Goal: Task Accomplishment & Management: Use online tool/utility

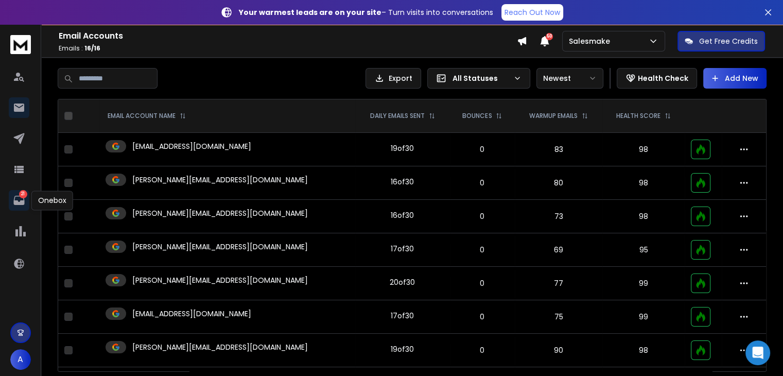
click at [26, 201] on link "21" at bounding box center [19, 200] width 21 height 21
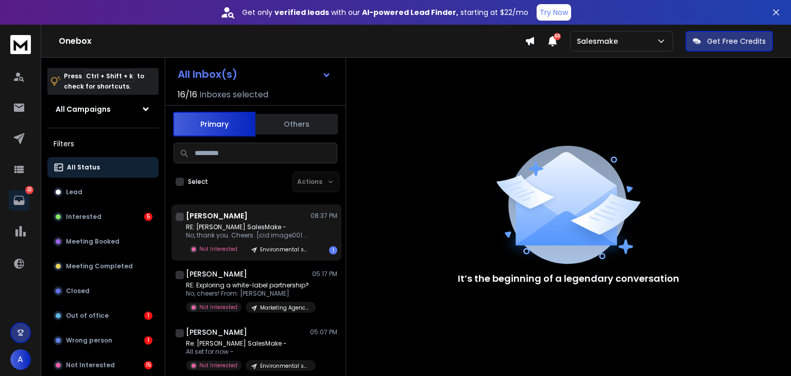
click at [278, 233] on p "No, thank you. Cheers. [cid:image001.png@01DC0B8E.2EDBA380]" at bounding box center [248, 235] width 124 height 8
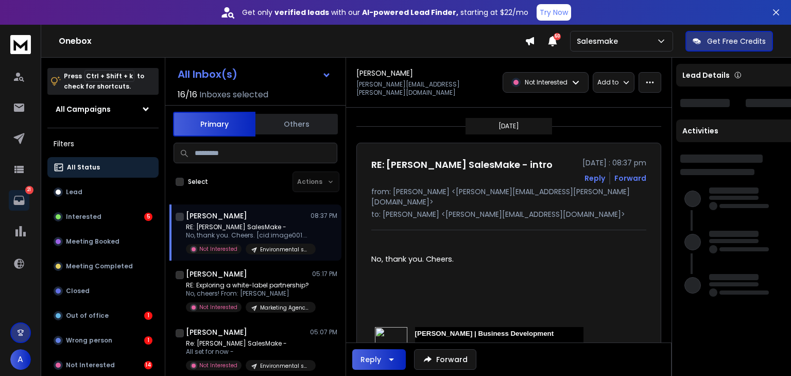
click at [612, 56] on div "Onebox 50 Salesmake Get Free Credits" at bounding box center [395, 41] width 791 height 33
click at [614, 49] on button "Salesmake" at bounding box center [621, 41] width 103 height 21
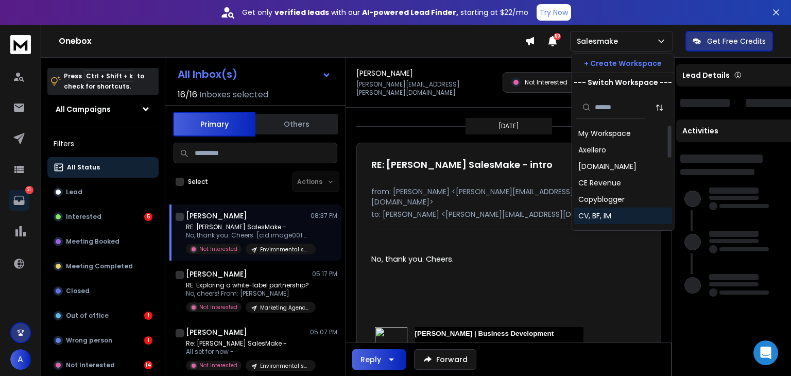
click at [627, 215] on div "CV, BF, IM" at bounding box center [623, 215] width 98 height 16
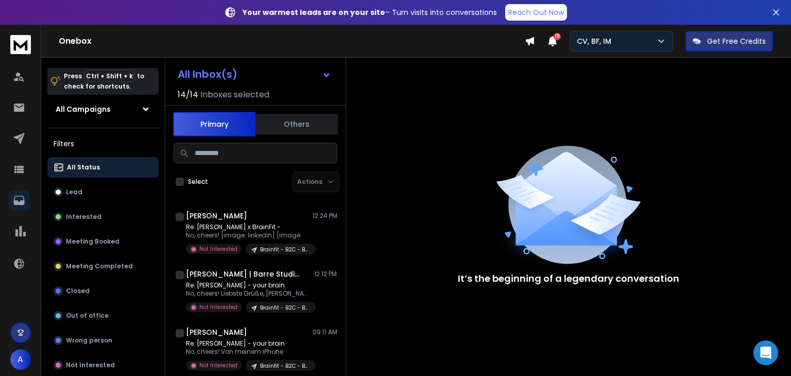
click at [620, 43] on div "CV, BF, IM" at bounding box center [622, 41] width 90 height 10
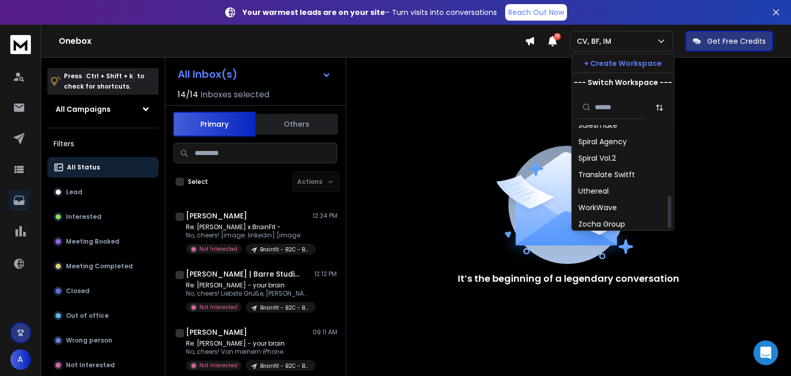
scroll to position [227, 0]
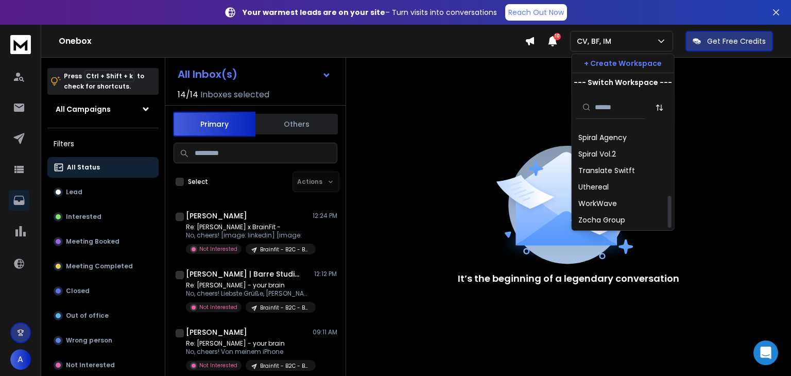
drag, startPoint x: 671, startPoint y: 145, endPoint x: 674, endPoint y: 232, distance: 86.5
click at [671, 228] on div at bounding box center [670, 212] width 4 height 32
click at [638, 202] on div "WorkWave" at bounding box center [623, 203] width 98 height 16
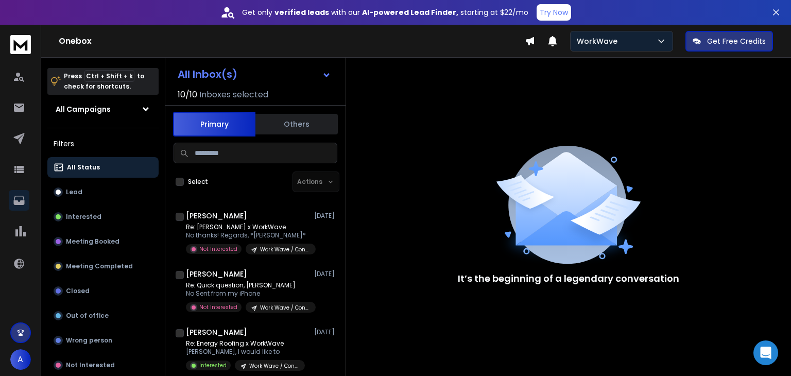
click at [617, 49] on button "WorkWave" at bounding box center [621, 41] width 103 height 21
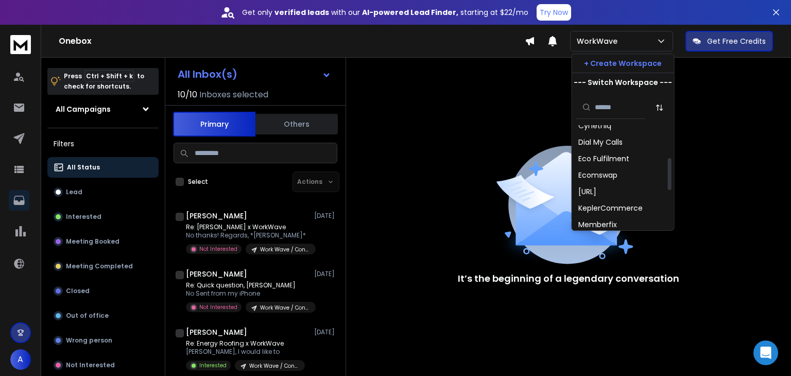
scroll to position [113, 0]
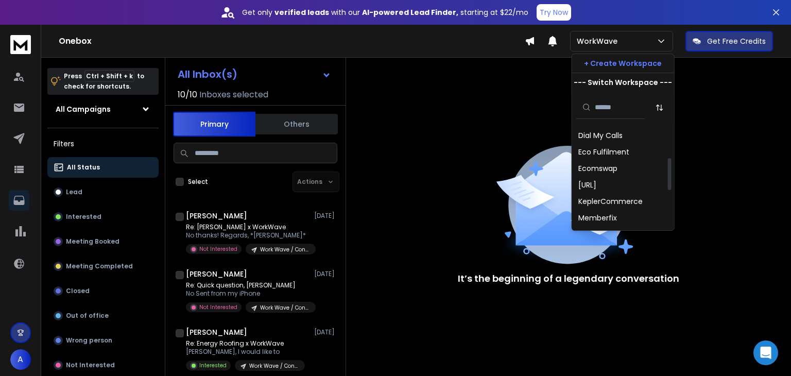
drag, startPoint x: 669, startPoint y: 136, endPoint x: 672, endPoint y: 171, distance: 35.1
click at [671, 171] on div at bounding box center [670, 174] width 4 height 32
click at [633, 151] on div "Eco Fulfilment" at bounding box center [623, 152] width 98 height 16
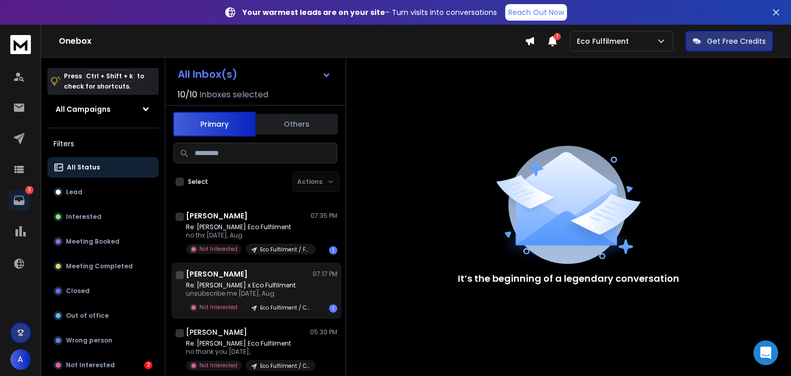
click at [272, 274] on div "[PERSON_NAME] 07:17 PM" at bounding box center [261, 274] width 151 height 10
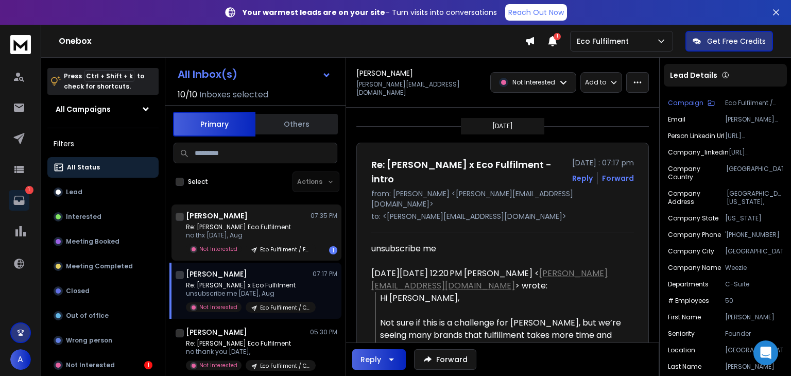
click at [245, 218] on h1 "[PERSON_NAME]" at bounding box center [217, 216] width 62 height 10
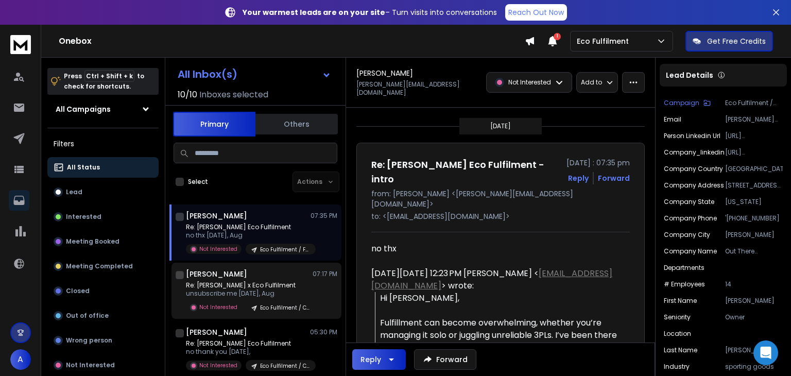
click at [275, 280] on div "[PERSON_NAME] 07:17 PM Re: [PERSON_NAME] x Eco Fulfilment unsubscribe me [DATE]…" at bounding box center [261, 291] width 151 height 44
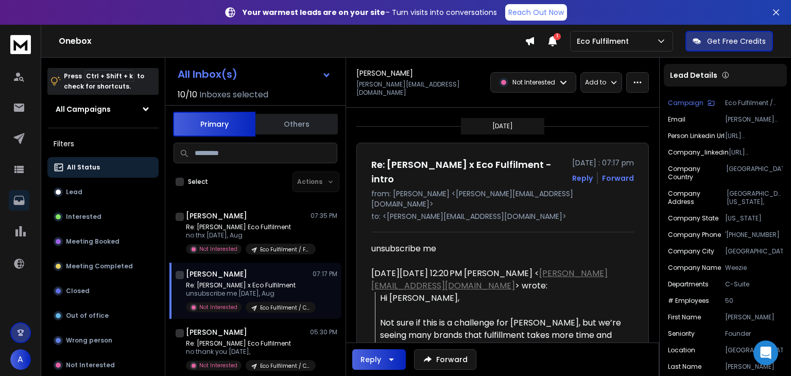
click at [30, 41] on img at bounding box center [20, 44] width 21 height 19
